Goal: Task Accomplishment & Management: Manage account settings

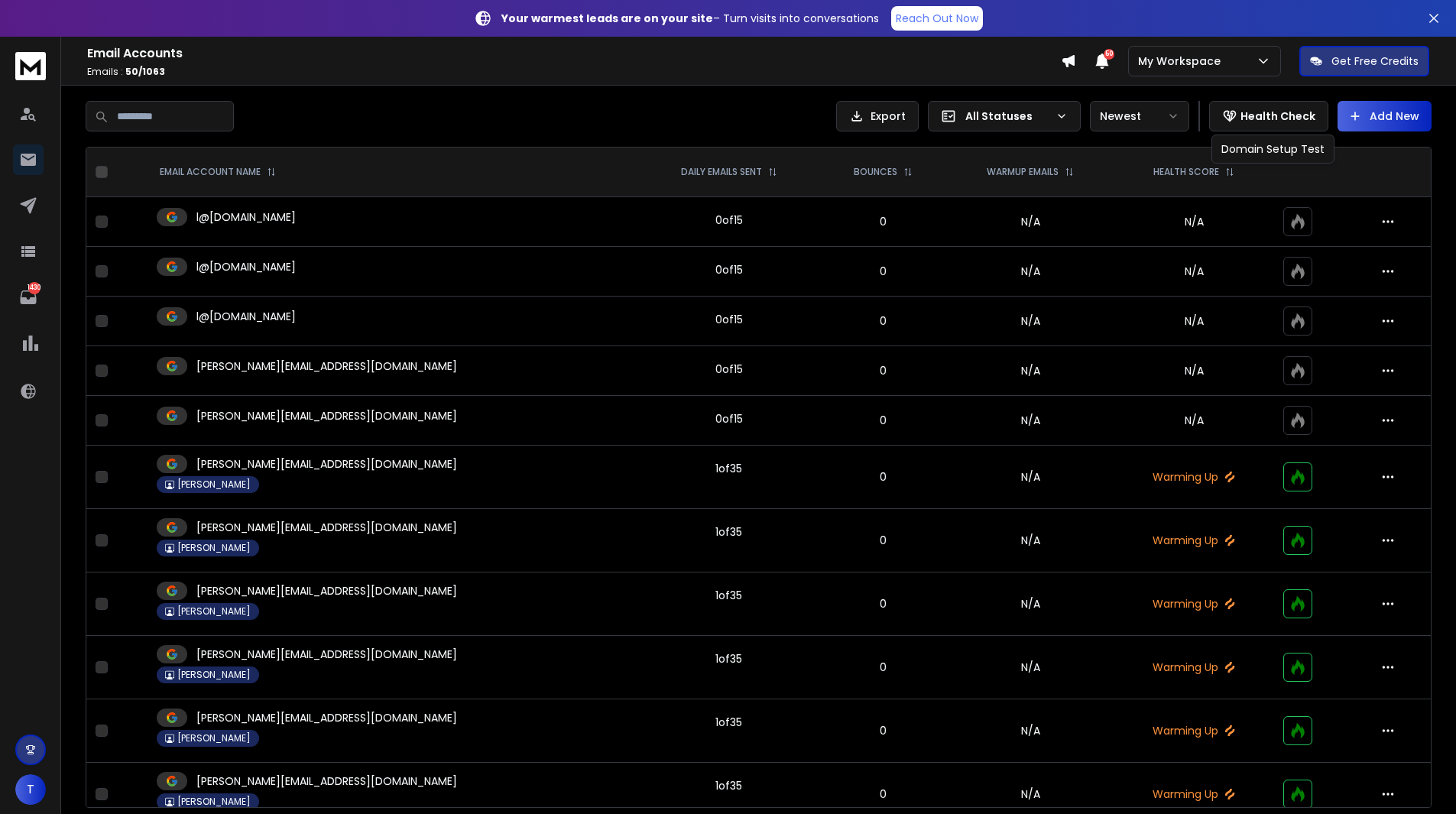
click at [1356, 116] on icon at bounding box center [1354, 116] width 11 height 11
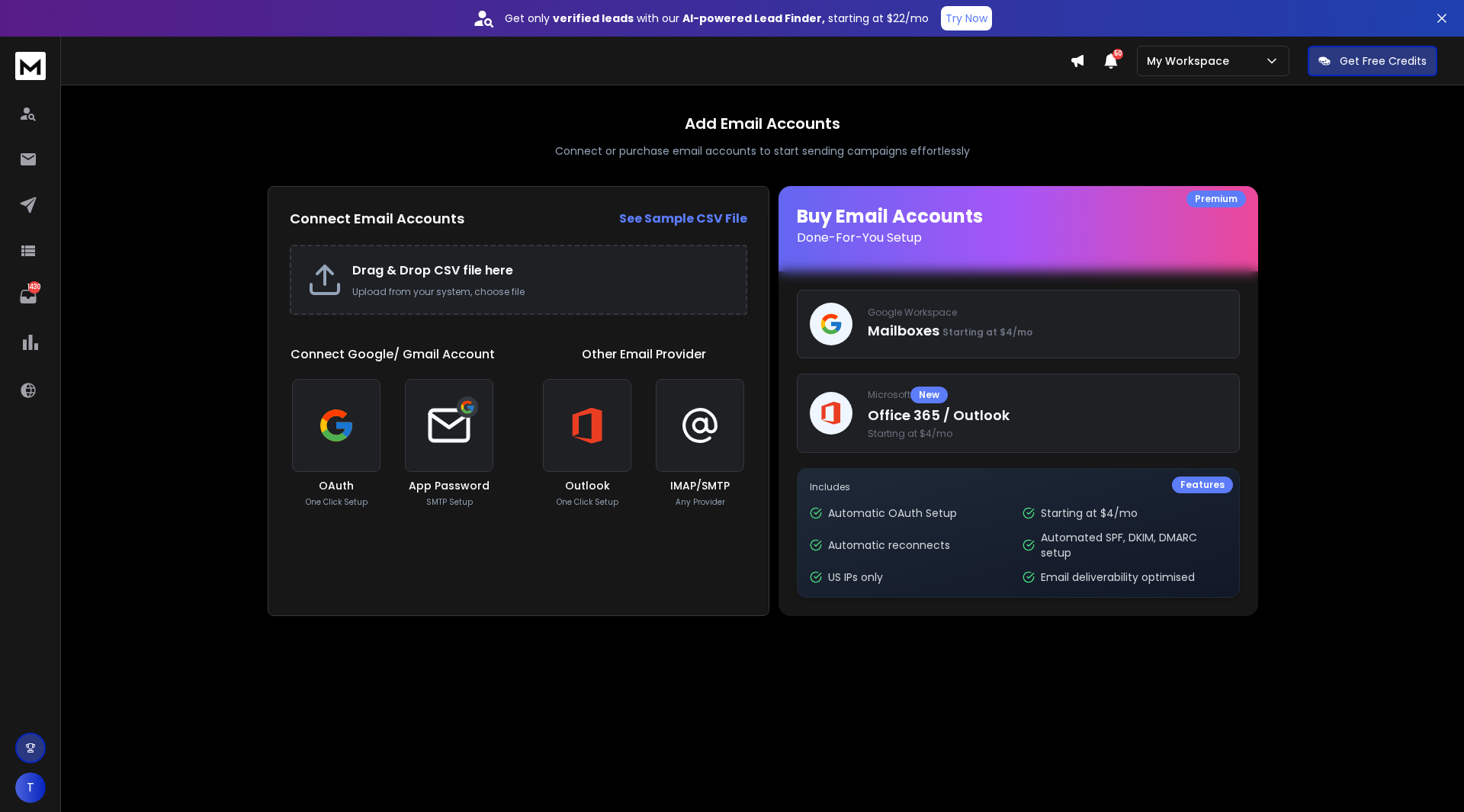
click at [311, 423] on div at bounding box center [336, 425] width 88 height 93
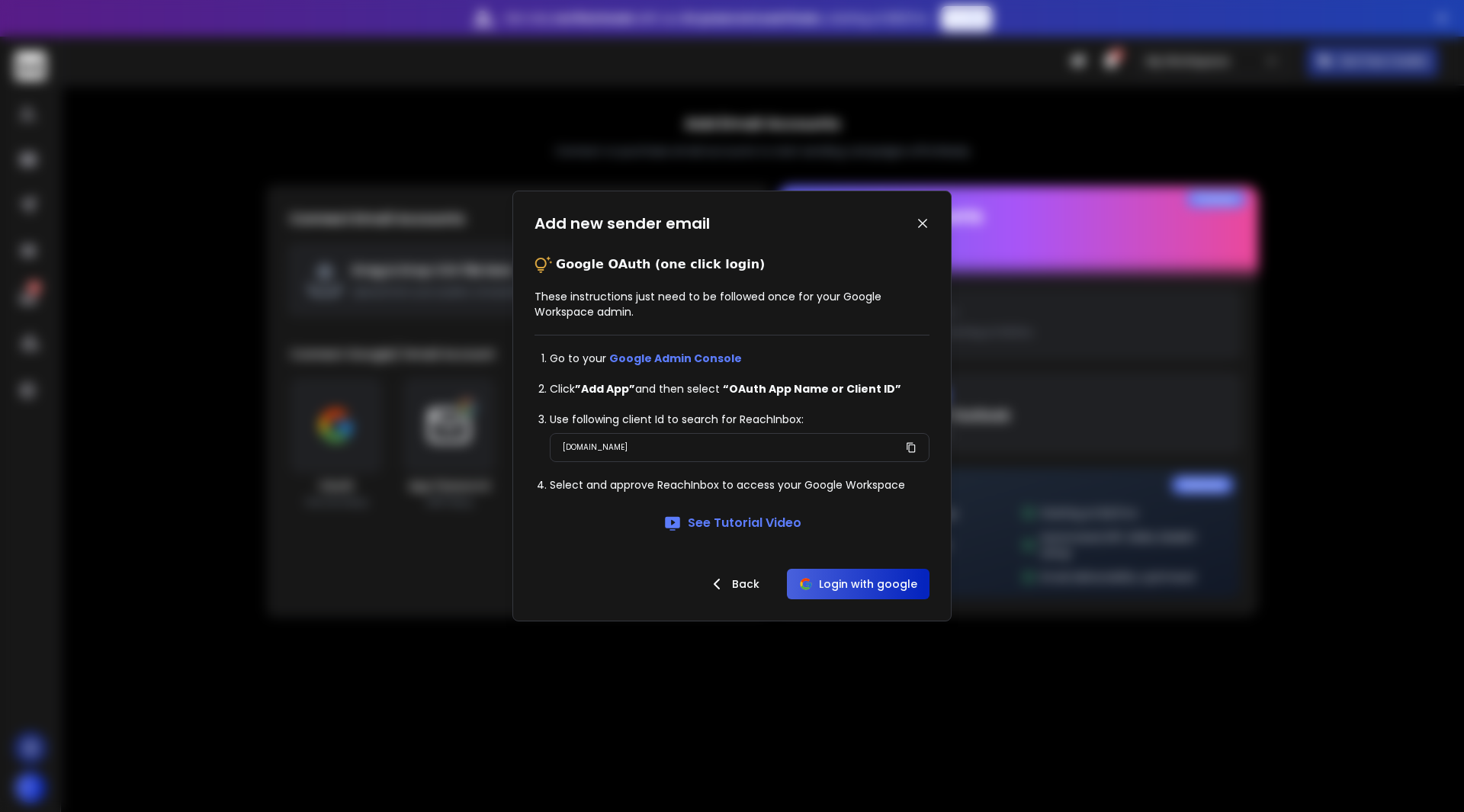
click at [860, 589] on button "Login with google" at bounding box center [858, 584] width 143 height 31
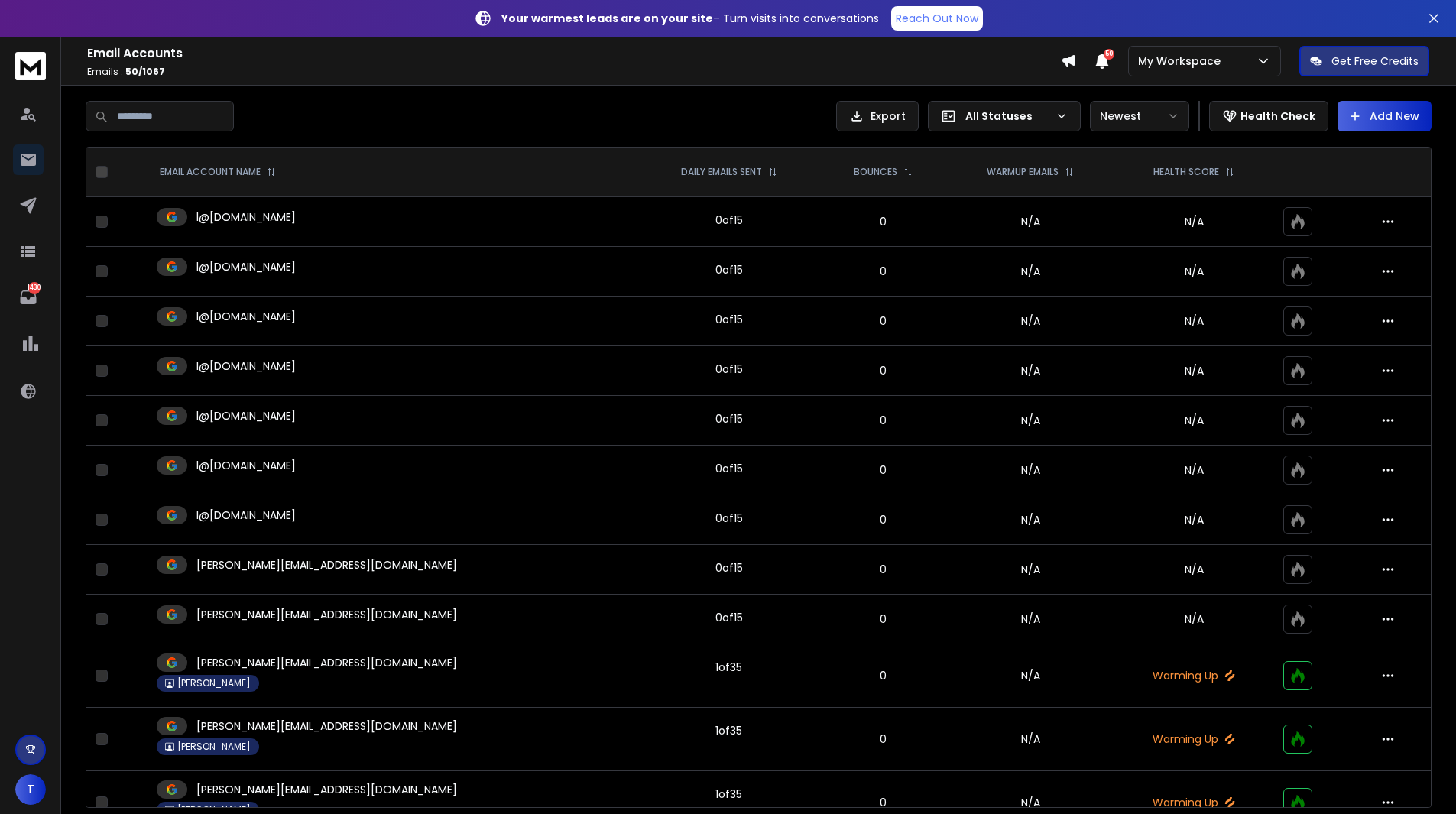
drag, startPoint x: 1383, startPoint y: 125, endPoint x: 1153, endPoint y: 205, distance: 243.5
click at [1381, 125] on button "Add New" at bounding box center [1384, 116] width 94 height 31
click at [1389, 111] on button "Add New" at bounding box center [1384, 116] width 94 height 31
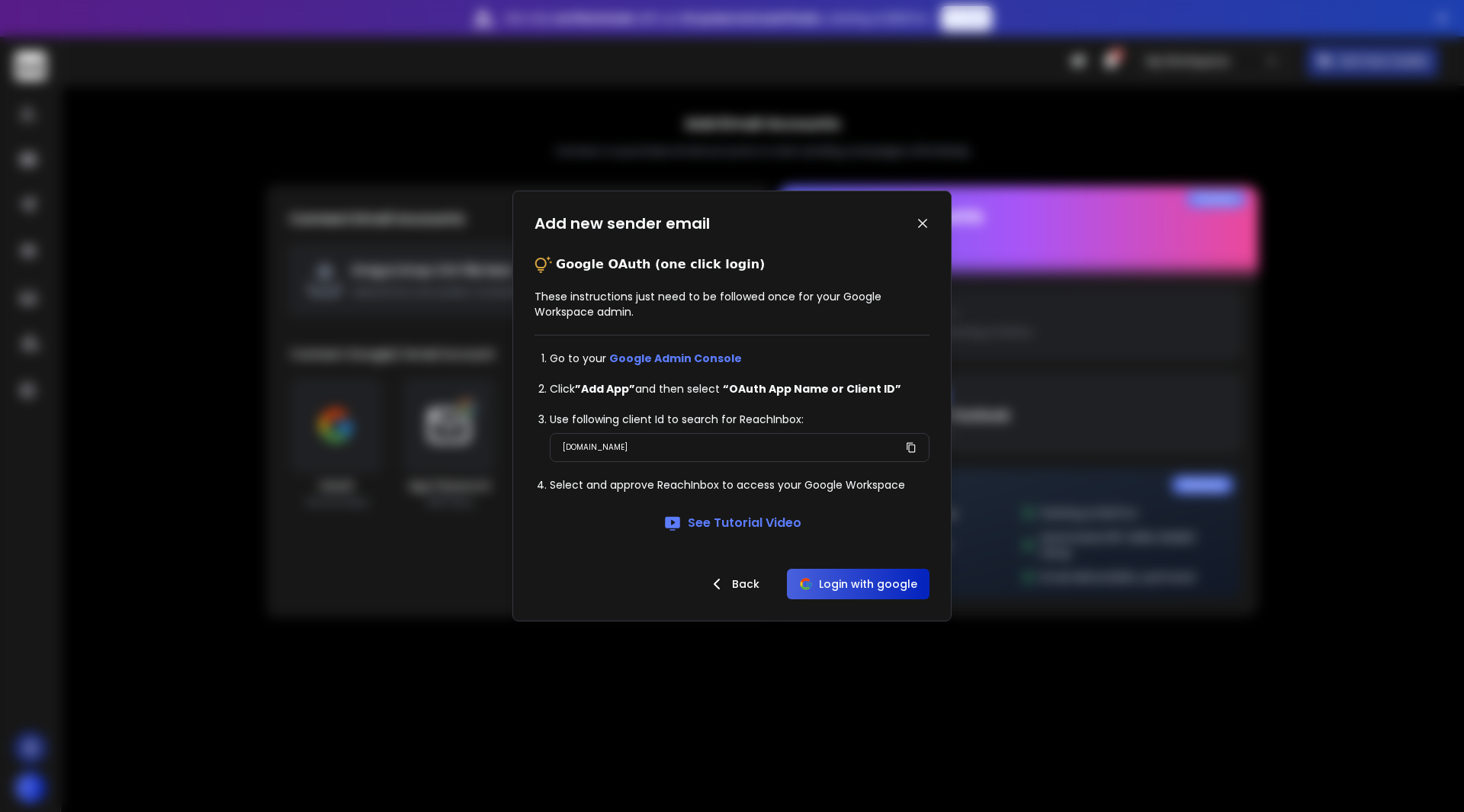
click at [855, 580] on button "Login with google" at bounding box center [858, 584] width 143 height 31
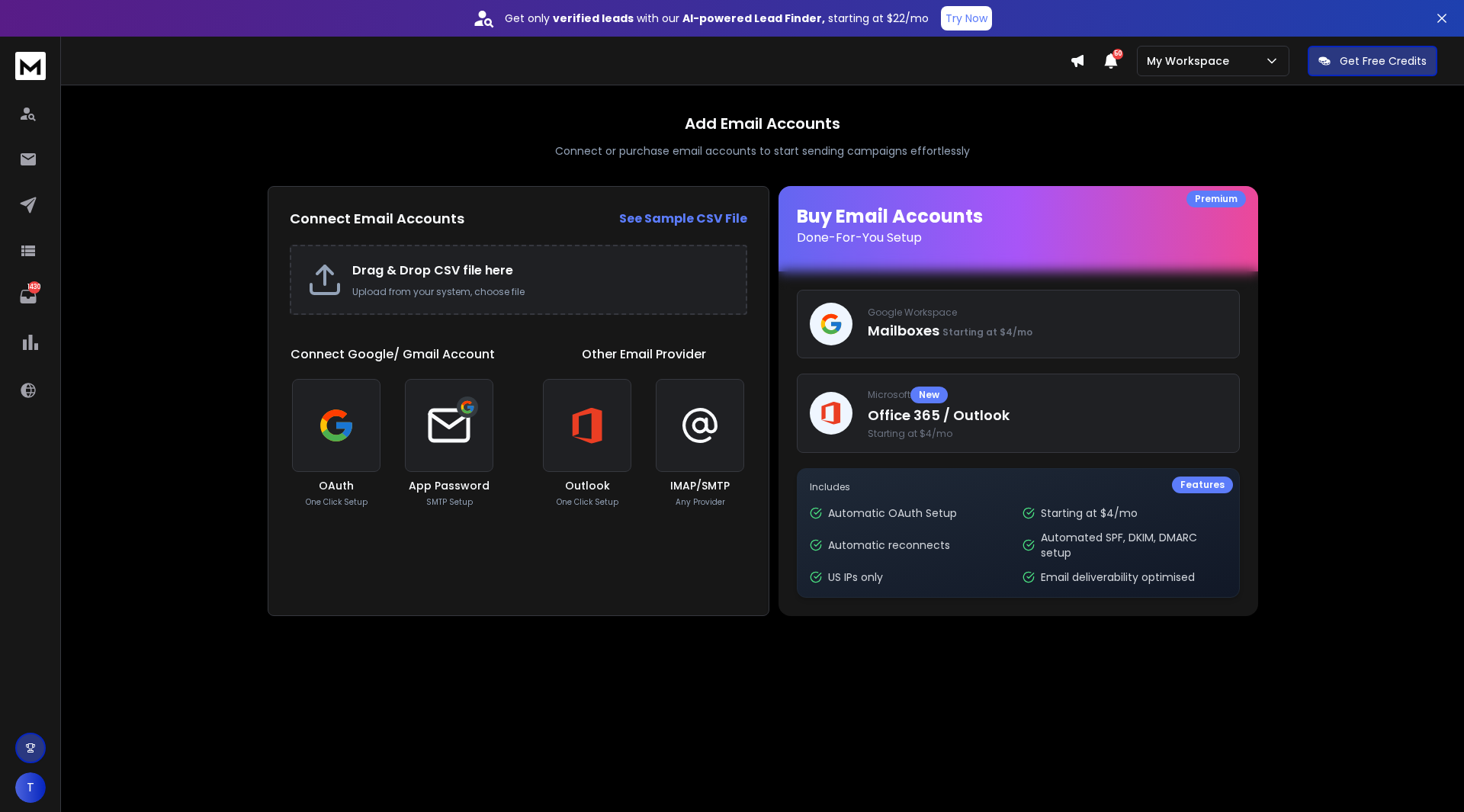
click at [337, 431] on icon at bounding box center [336, 425] width 38 height 46
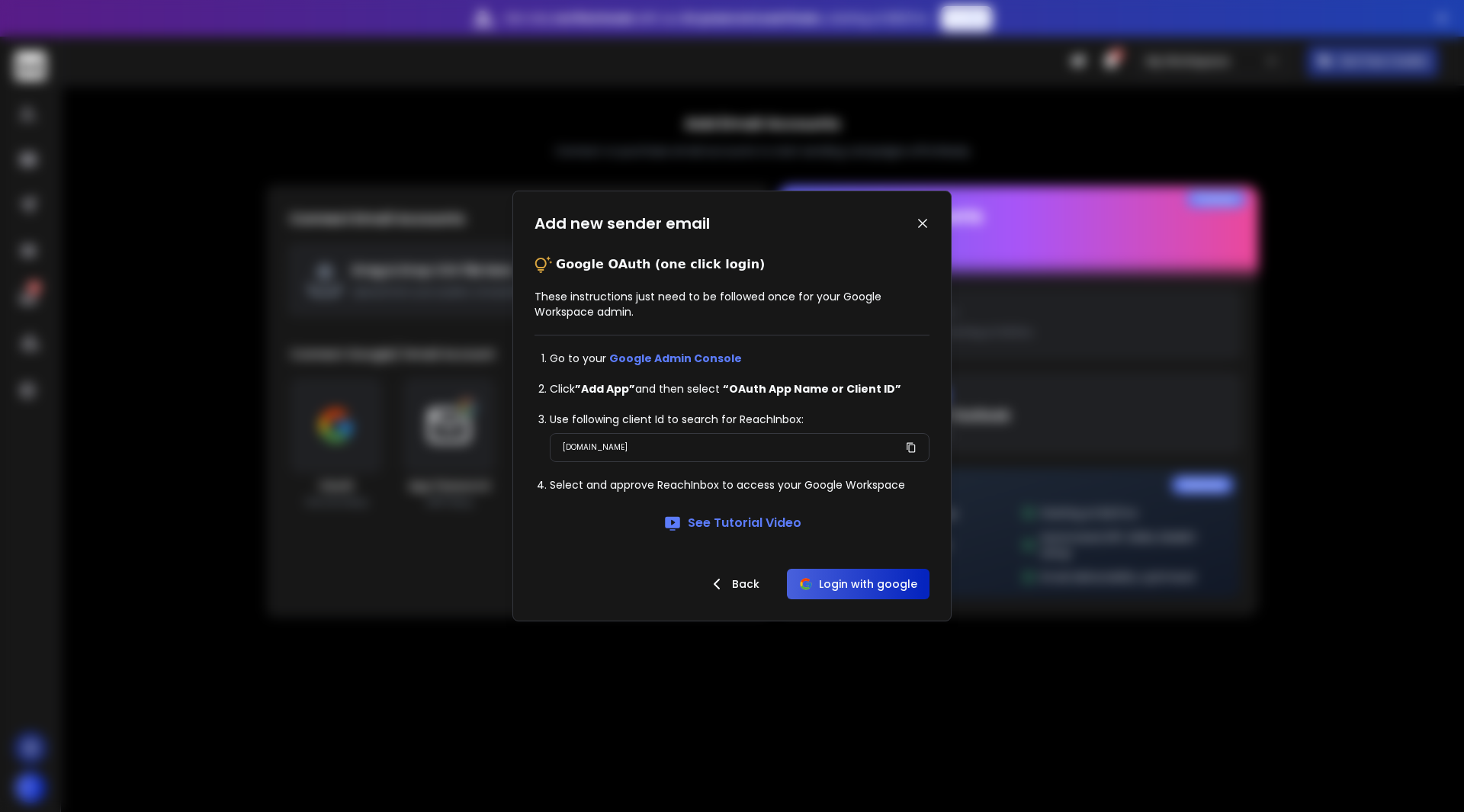
click at [839, 584] on button "Login with google" at bounding box center [858, 584] width 143 height 31
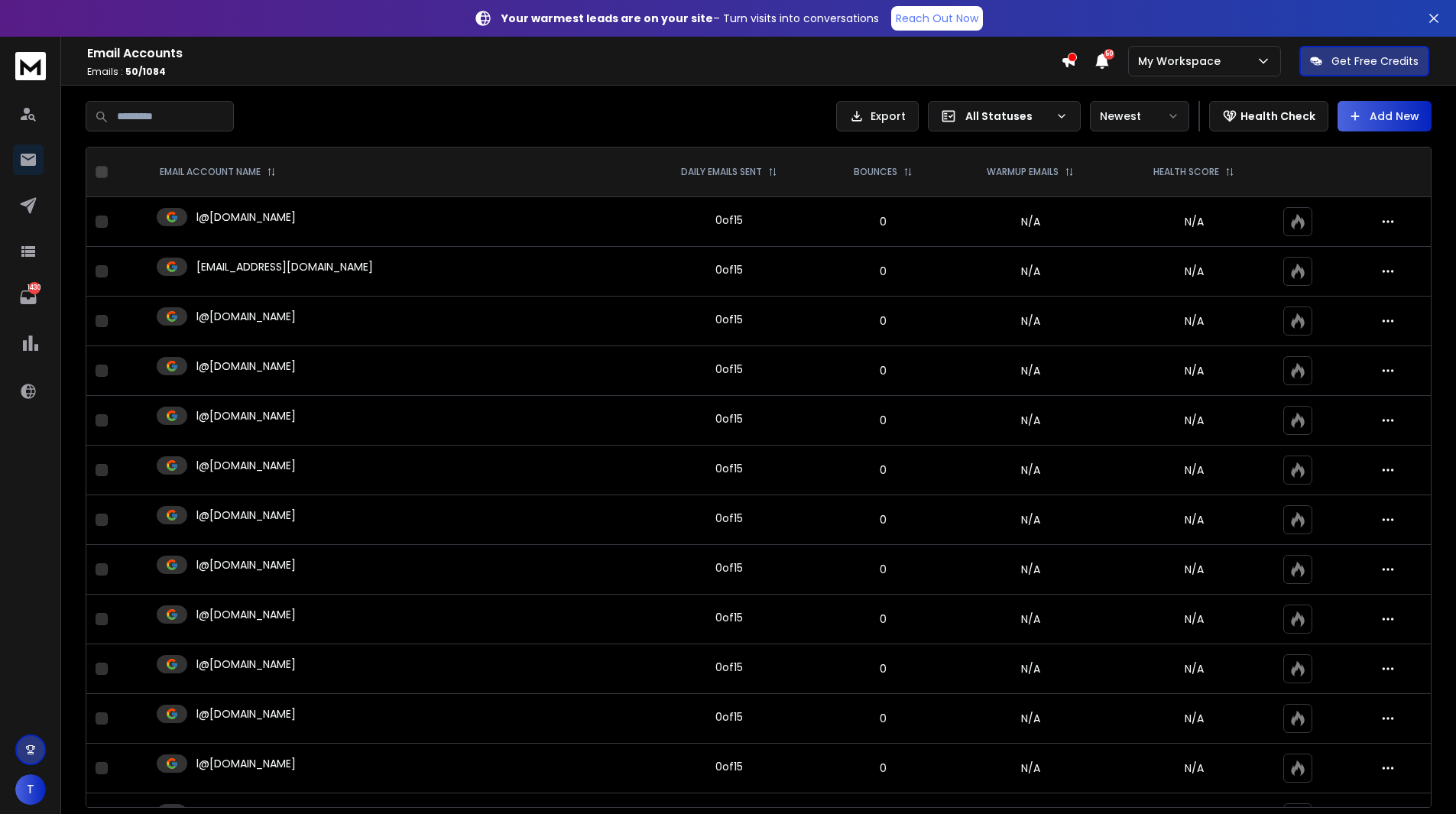
click at [1381, 117] on button "Add New" at bounding box center [1384, 116] width 94 height 31
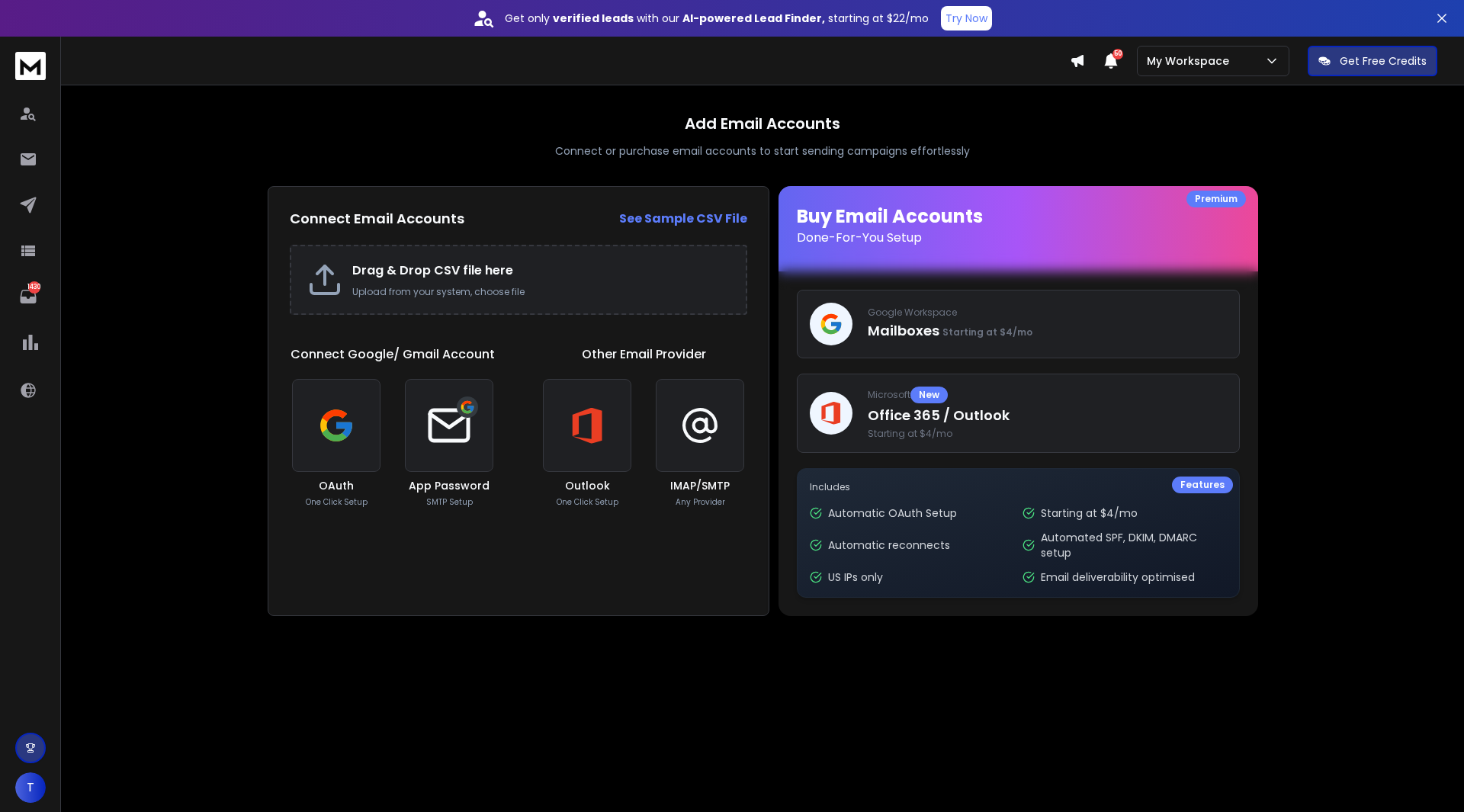
click at [321, 423] on icon at bounding box center [336, 425] width 38 height 46
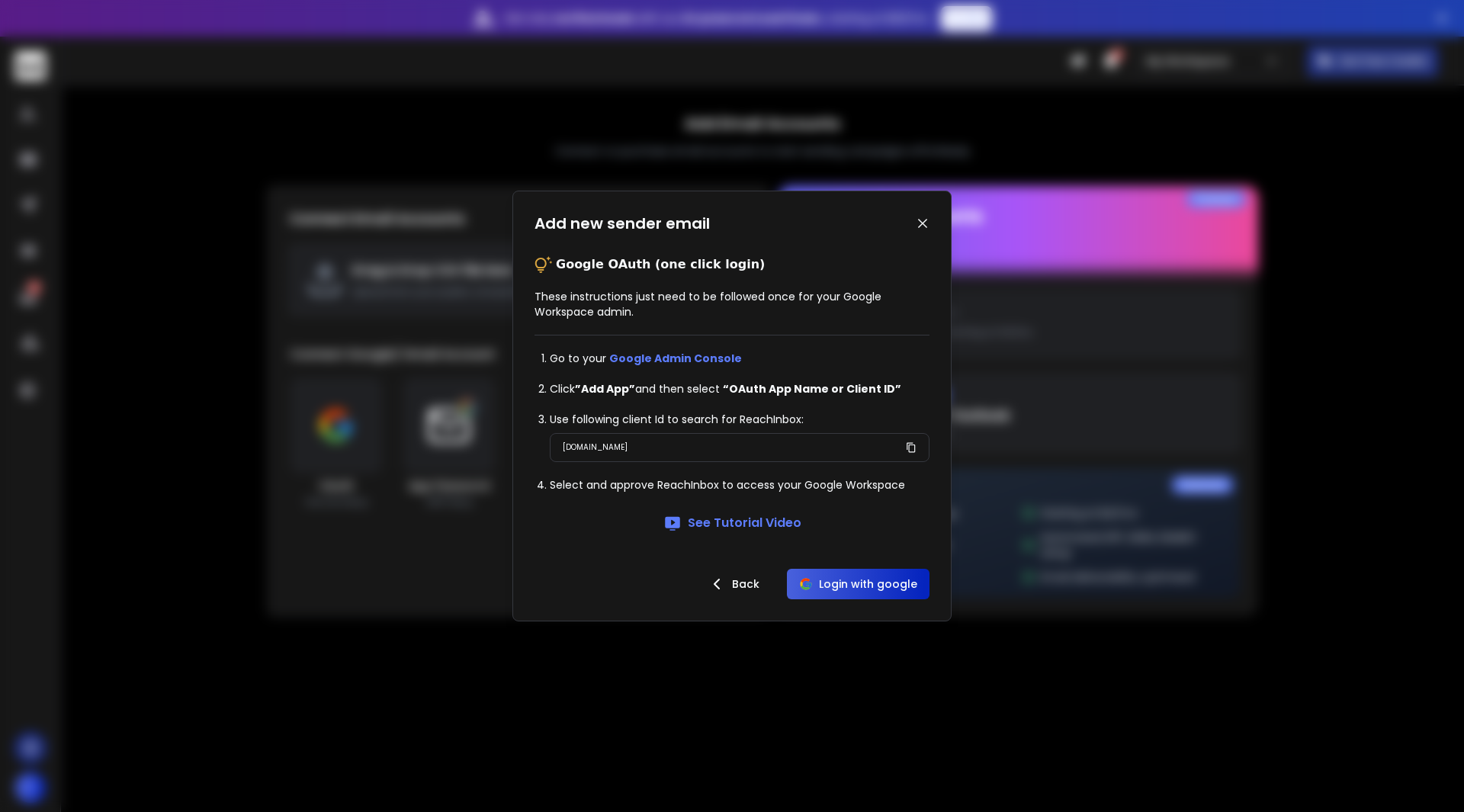
click at [875, 574] on button "Login with google" at bounding box center [858, 584] width 143 height 31
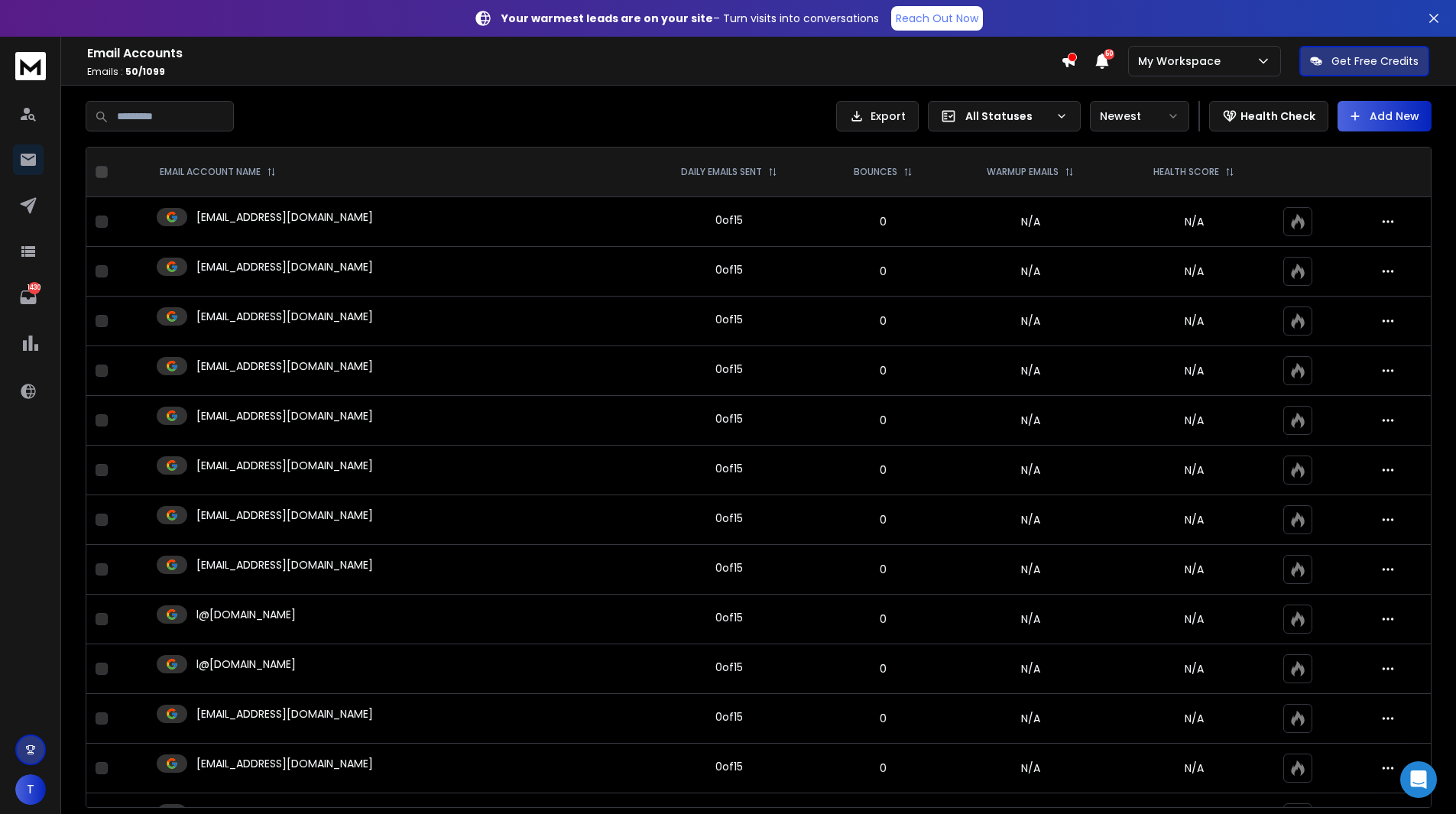
click at [1364, 111] on button "Add New" at bounding box center [1384, 116] width 94 height 31
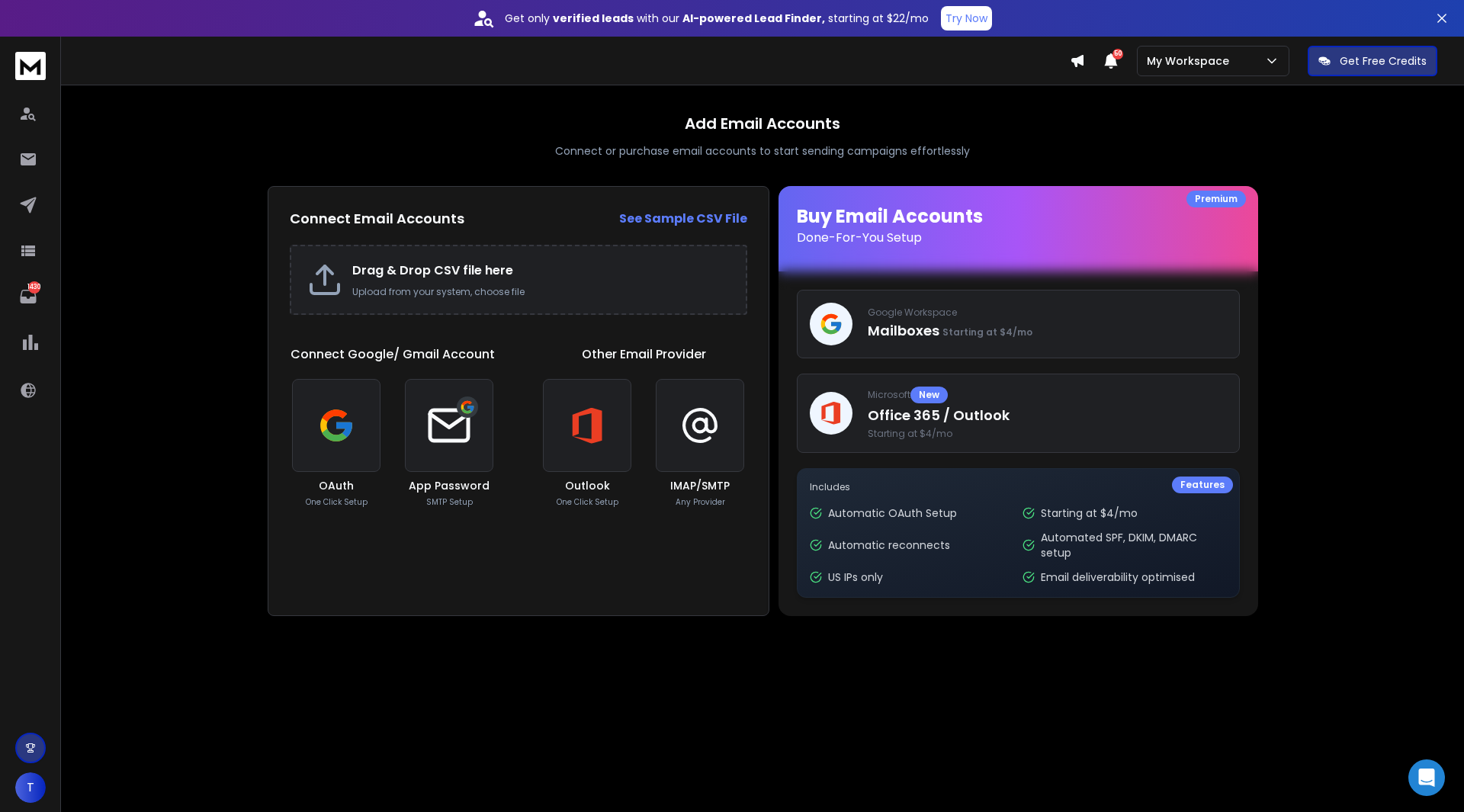
click at [350, 439] on icon at bounding box center [336, 425] width 38 height 46
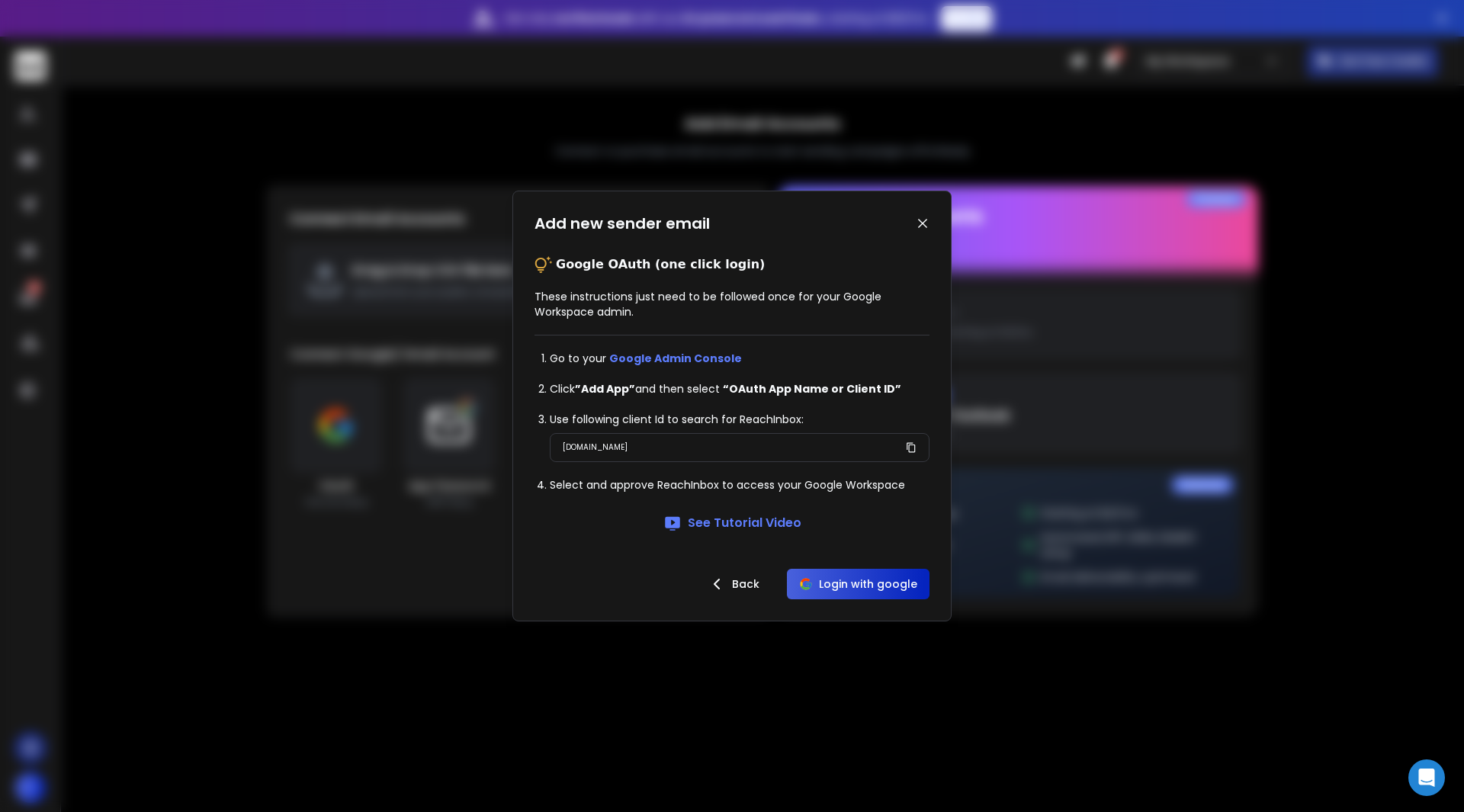
click at [856, 580] on button "Login with google" at bounding box center [858, 584] width 143 height 31
click at [891, 589] on button "Login with google" at bounding box center [858, 584] width 143 height 31
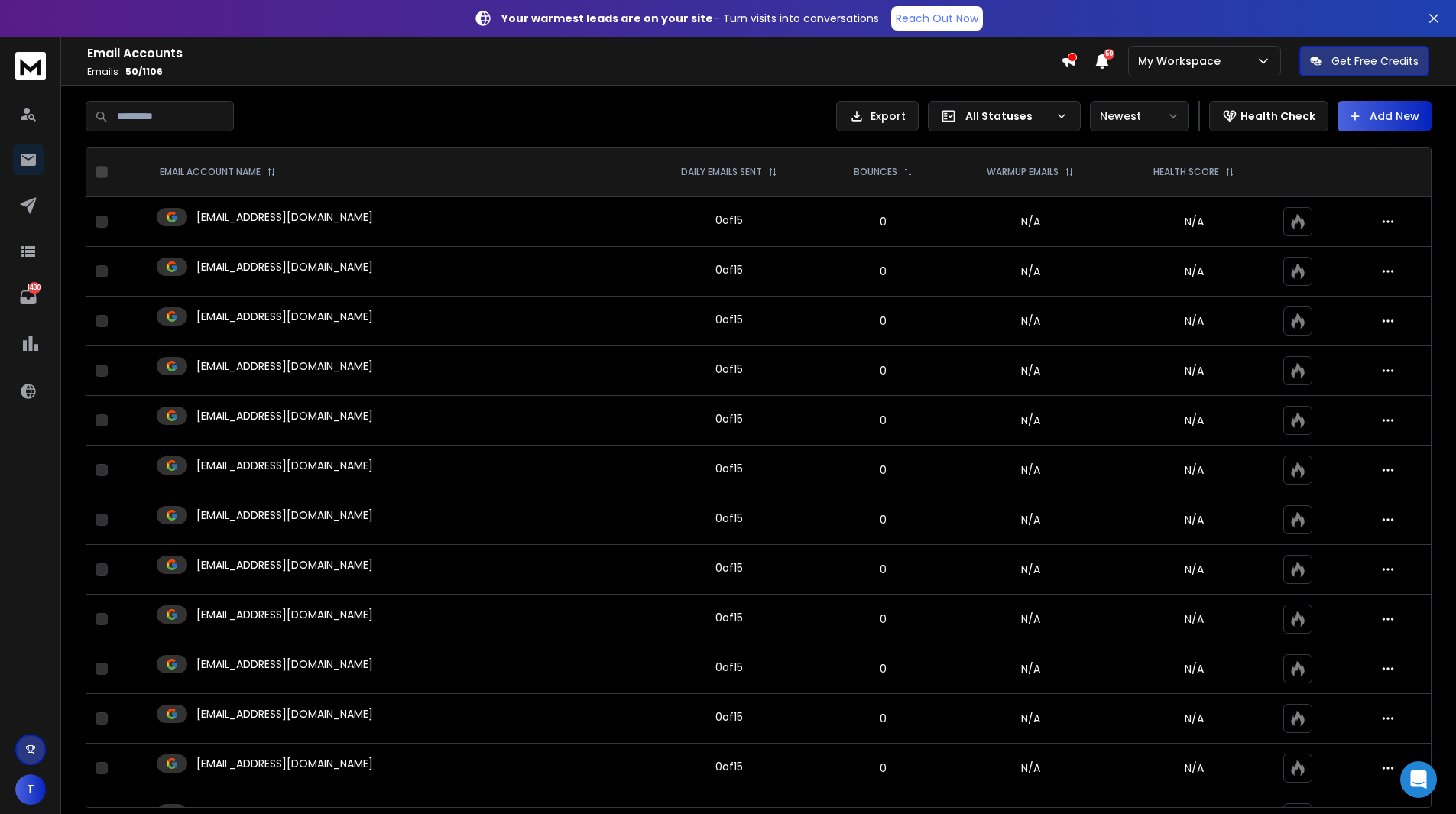
click at [1374, 126] on button "Add New" at bounding box center [1384, 116] width 94 height 31
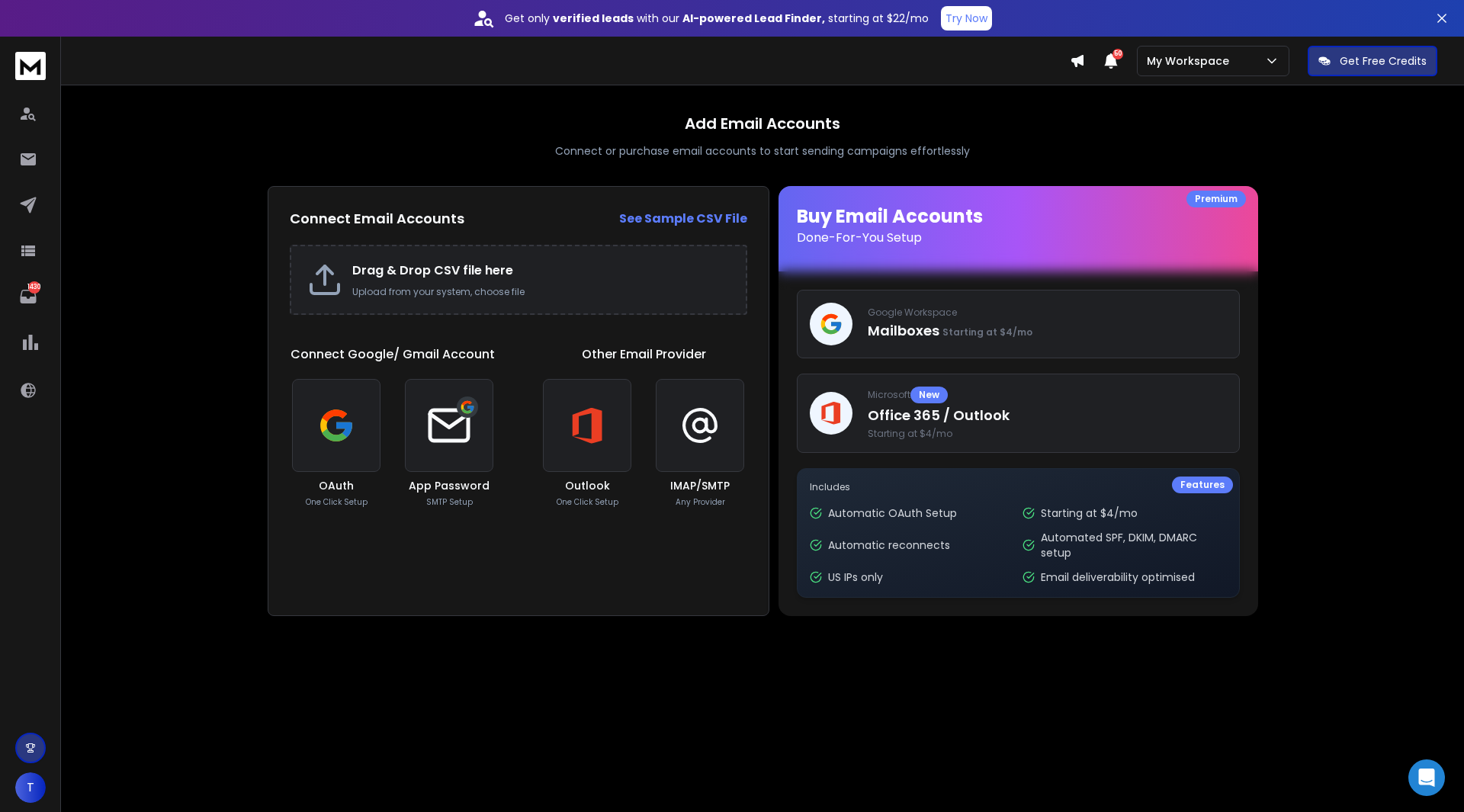
click at [335, 441] on icon at bounding box center [335, 435] width 25 height 13
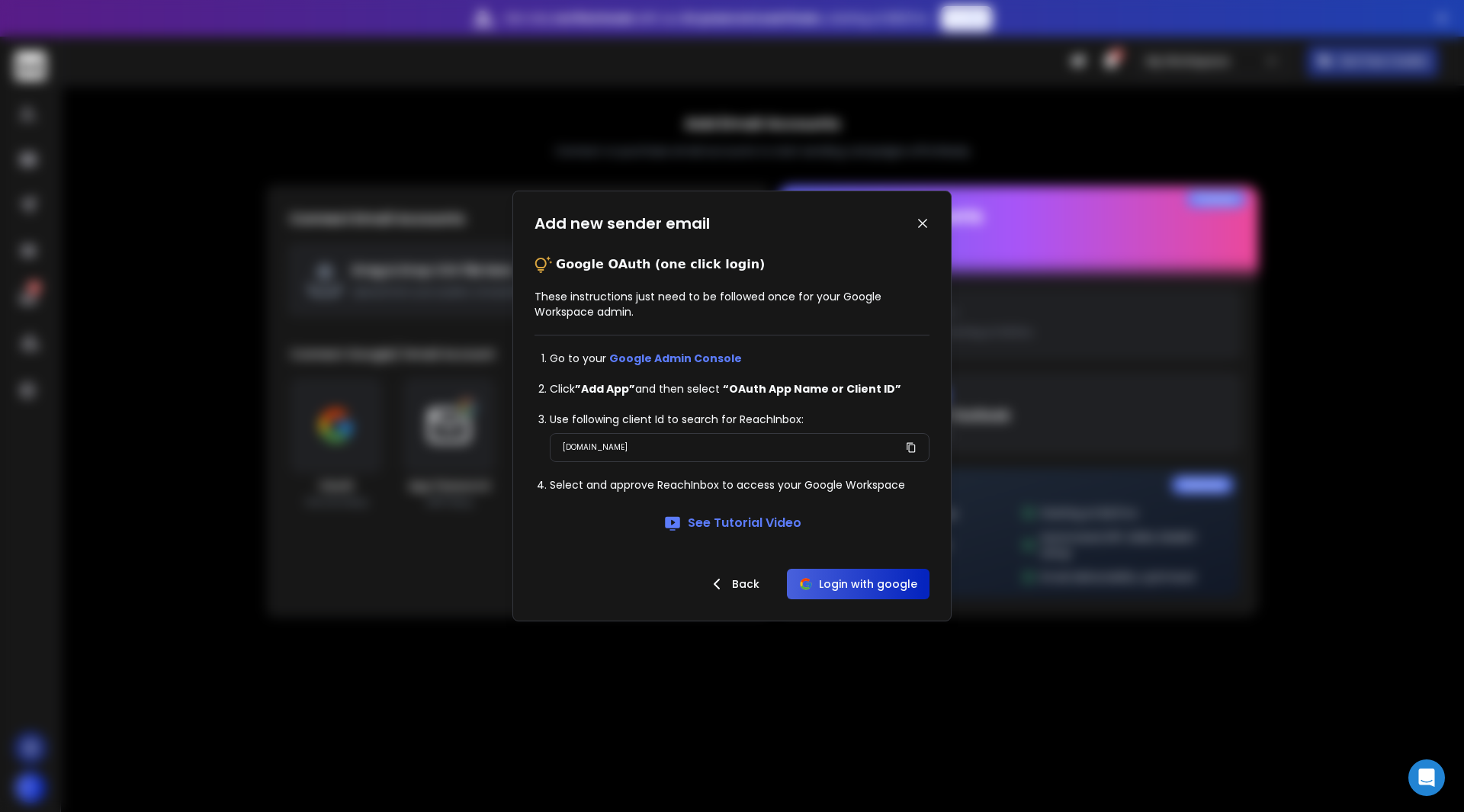
click at [901, 580] on button "Login with google" at bounding box center [858, 584] width 143 height 31
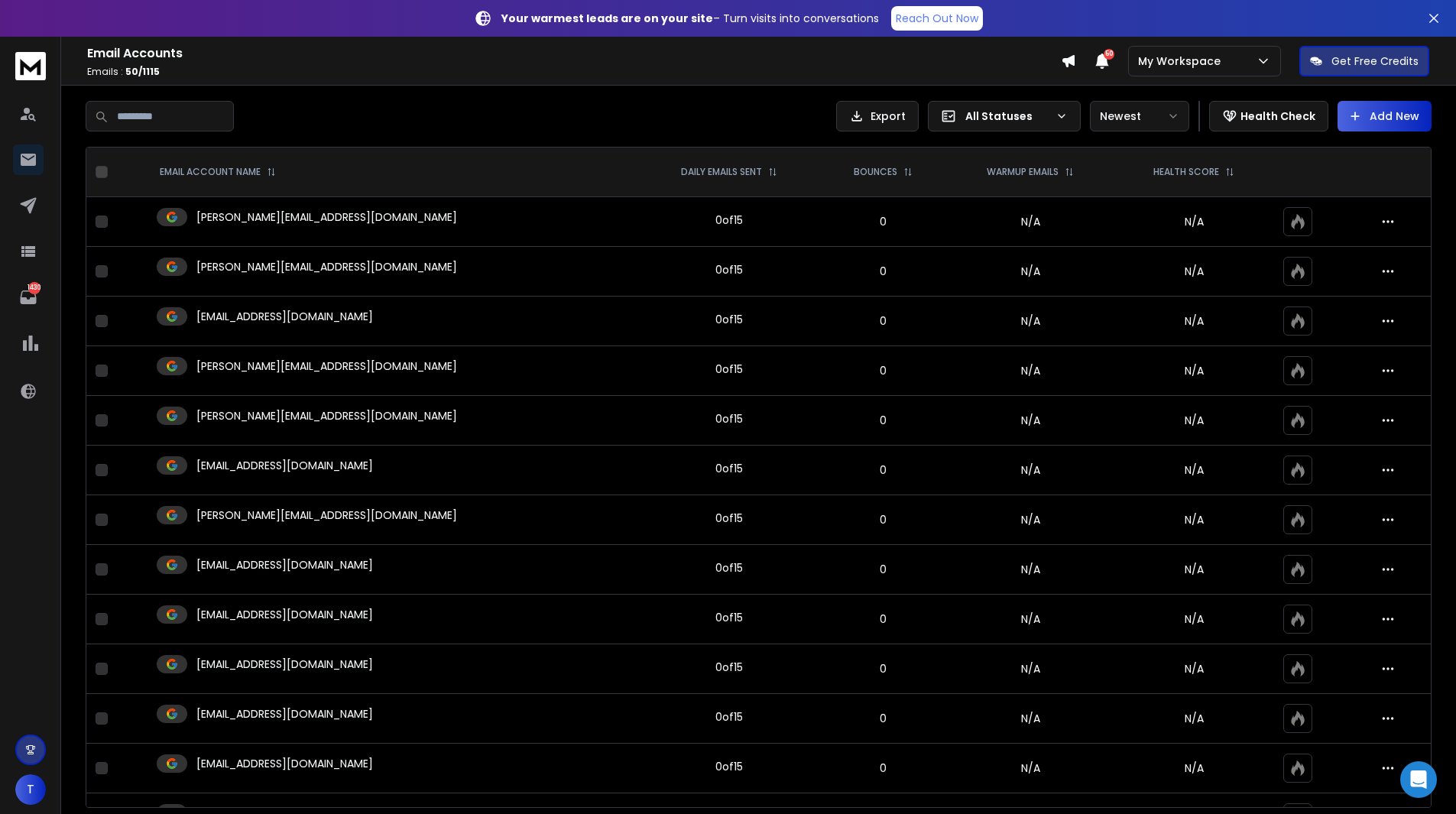
click at [1382, 95] on div "Export All Statuses Newest Health Check Add New EMAIL ACCOUNT NAME DAILY EMAILS…" at bounding box center [758, 454] width 1394 height 737
click at [1378, 112] on button "Add New" at bounding box center [1384, 116] width 94 height 31
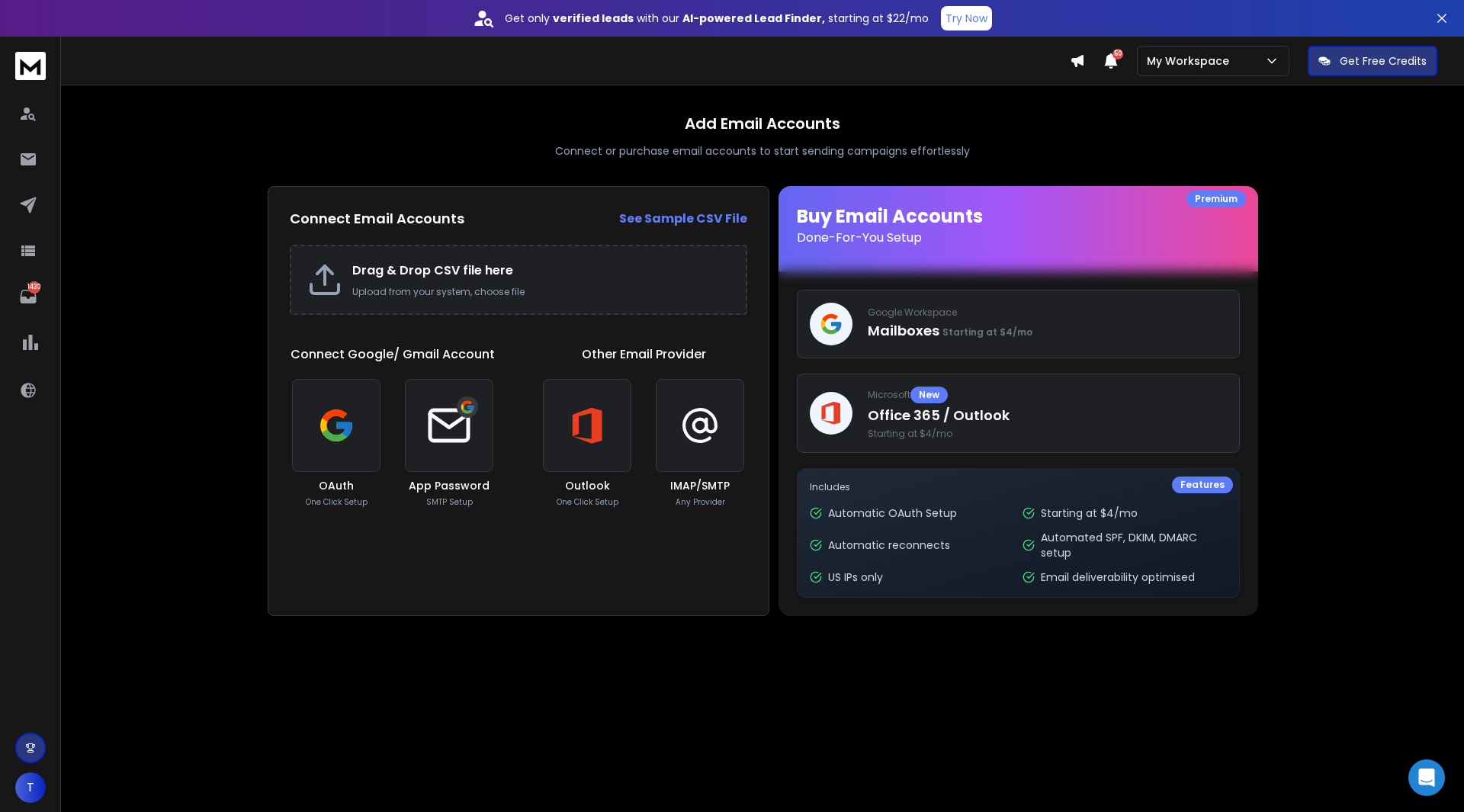
click at [327, 452] on div at bounding box center [336, 425] width 88 height 93
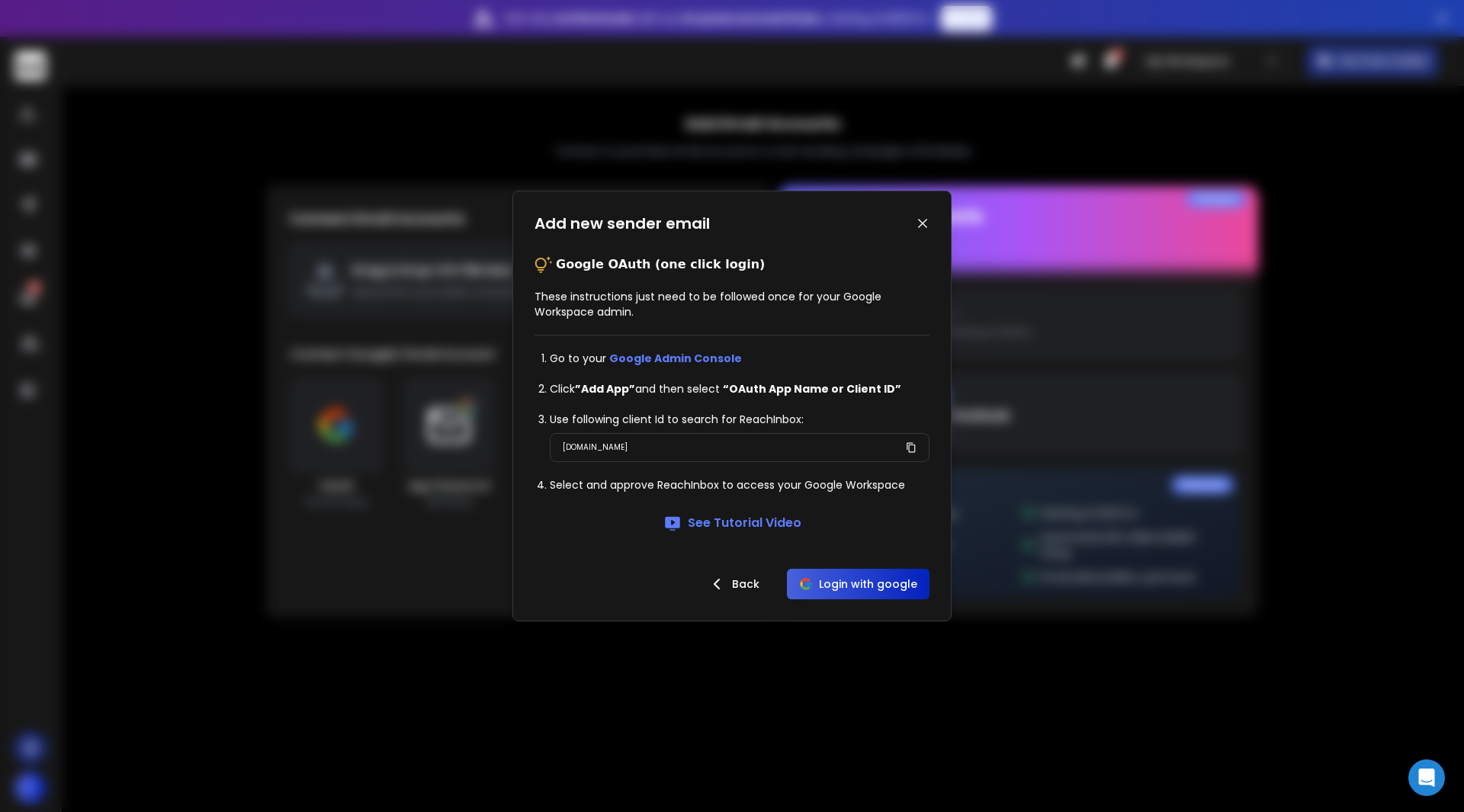
click at [864, 581] on button "Login with google" at bounding box center [858, 584] width 143 height 31
